Goal: Find specific page/section: Find specific page/section

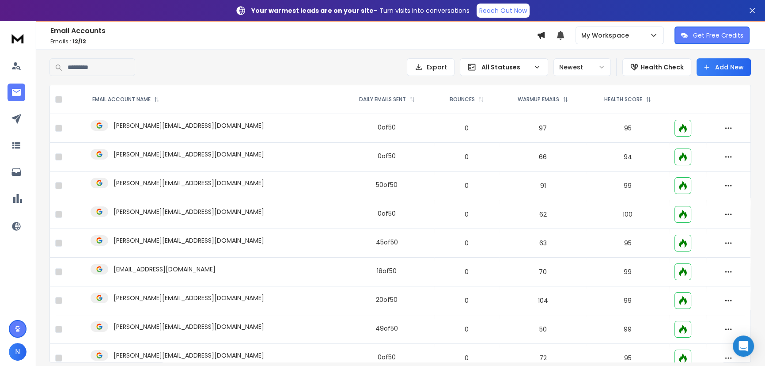
click at [434, 86] on th "BOUNCES" at bounding box center [466, 99] width 65 height 29
click at [335, 57] on div "Export All Statuses Newest Health Check Add New EMAIL ACCOUNT NAME DAILY EMAILS…" at bounding box center [399, 209] width 729 height 321
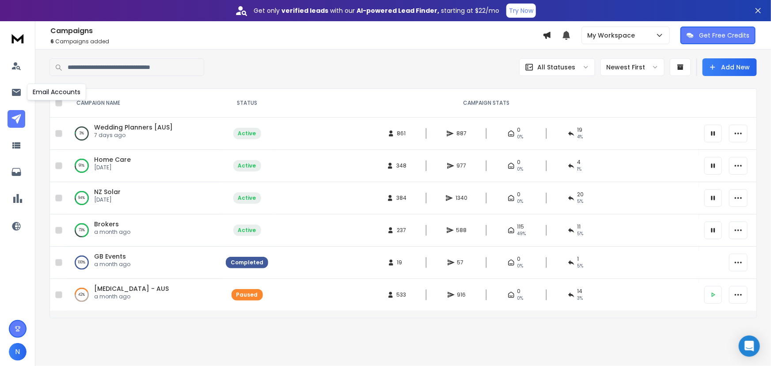
drag, startPoint x: 18, startPoint y: 94, endPoint x: 39, endPoint y: 91, distance: 21.1
click at [19, 94] on icon at bounding box center [16, 92] width 9 height 7
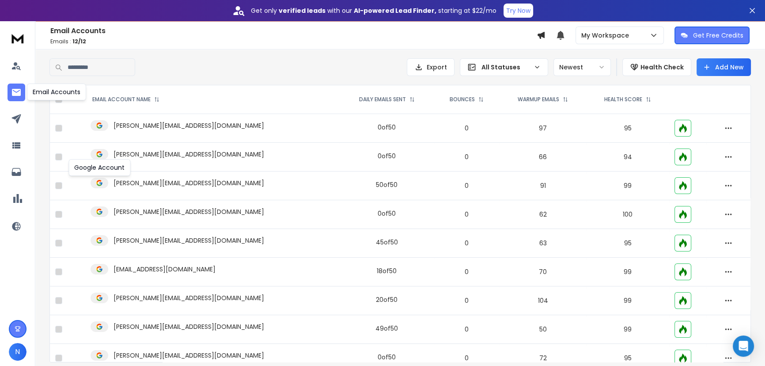
click at [203, 71] on div at bounding box center [225, 67] width 352 height 18
